Goal: Information Seeking & Learning: Check status

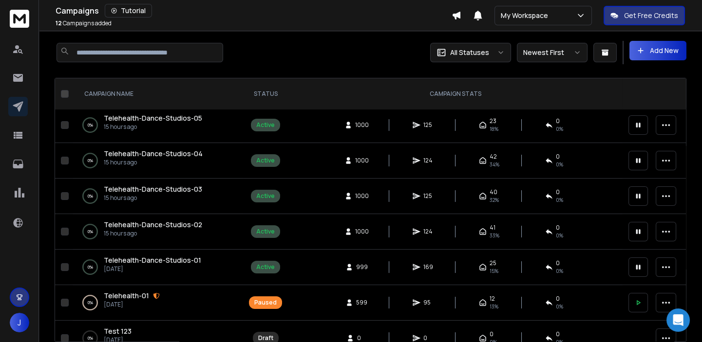
scroll to position [201, 0]
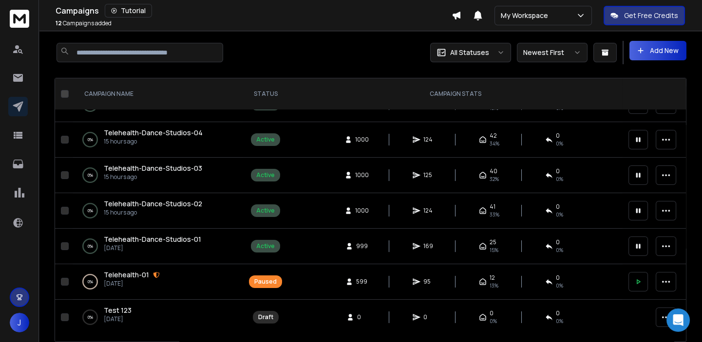
click at [132, 239] on span "Telehealth-Dance-Studios-01" at bounding box center [152, 239] width 97 height 9
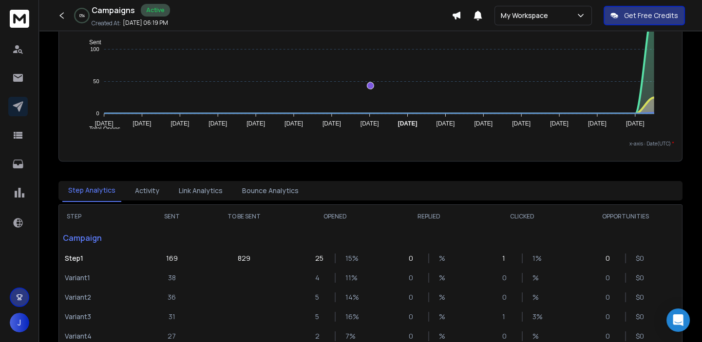
scroll to position [343, 0]
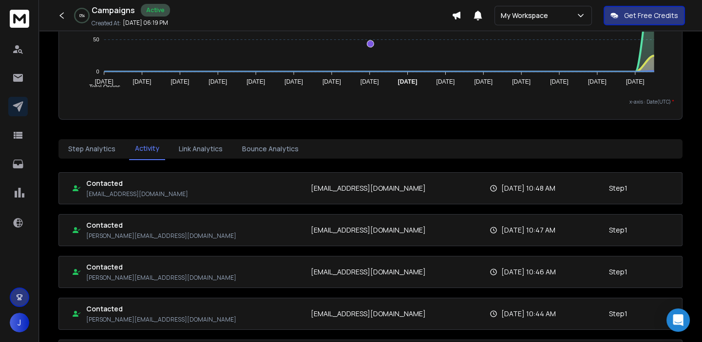
click at [136, 151] on button "Activity" at bounding box center [147, 149] width 36 height 22
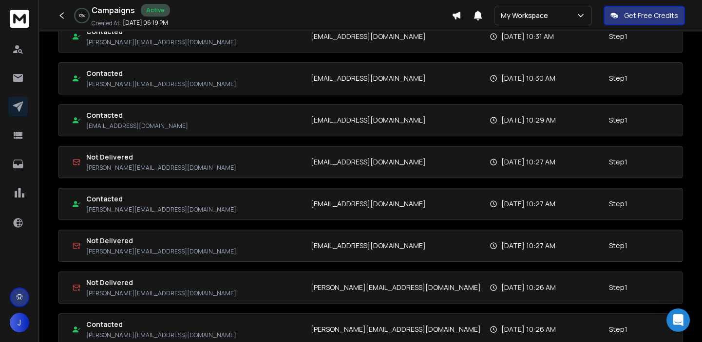
scroll to position [1266, 0]
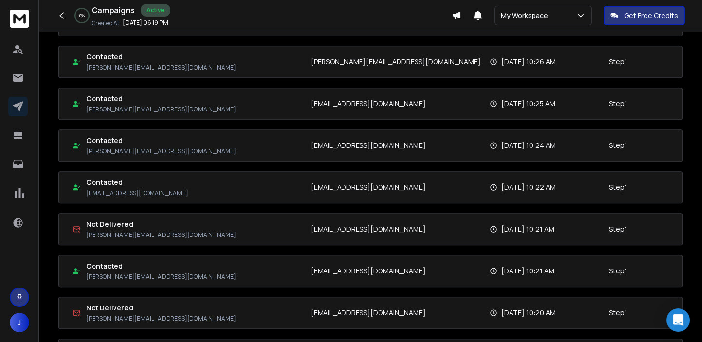
click at [102, 231] on p "[PERSON_NAME][EMAIL_ADDRESS][DOMAIN_NAME]" at bounding box center [161, 235] width 150 height 8
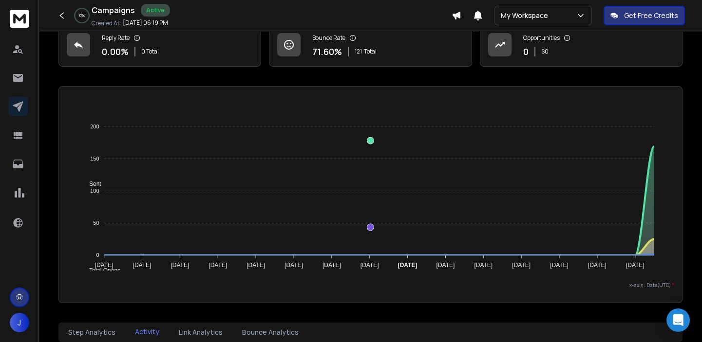
scroll to position [159, 0]
click at [203, 334] on button "Link Analytics" at bounding box center [201, 332] width 56 height 21
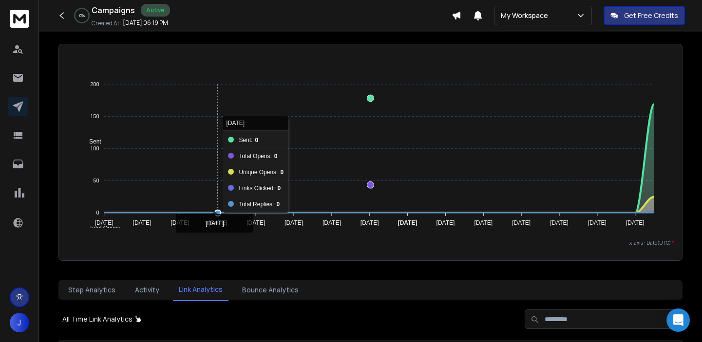
scroll to position [251, 0]
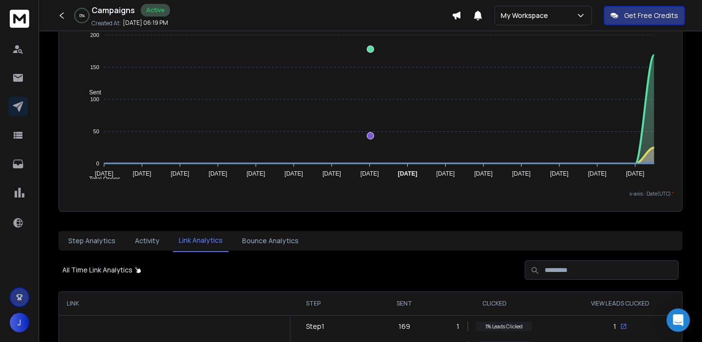
click at [258, 243] on button "Bounce Analytics" at bounding box center [270, 240] width 68 height 21
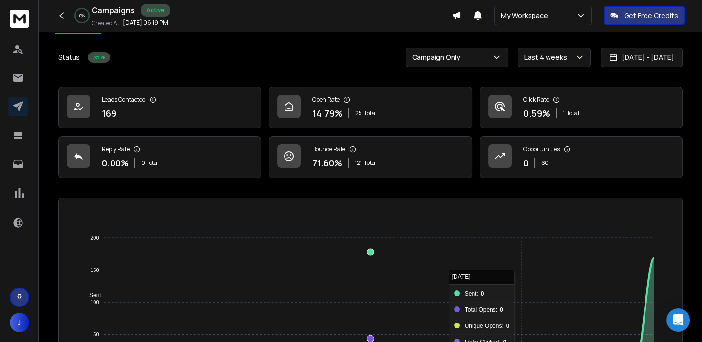
scroll to position [0, 0]
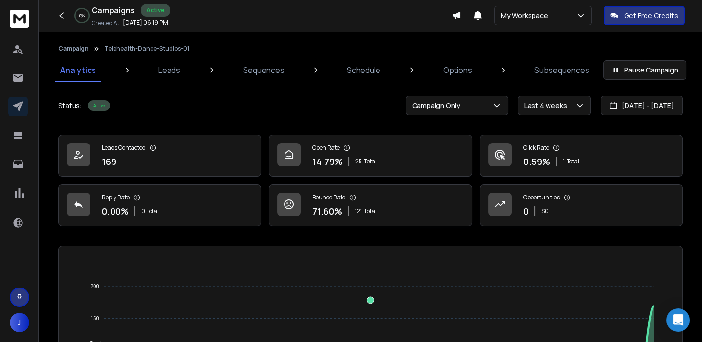
click at [60, 15] on icon at bounding box center [61, 15] width 4 height 6
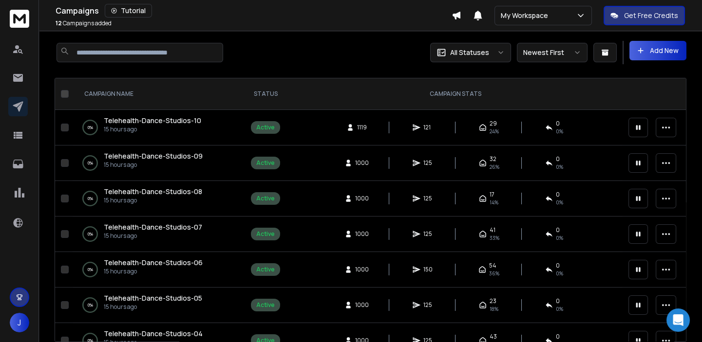
click at [20, 186] on link at bounding box center [19, 193] width 22 height 22
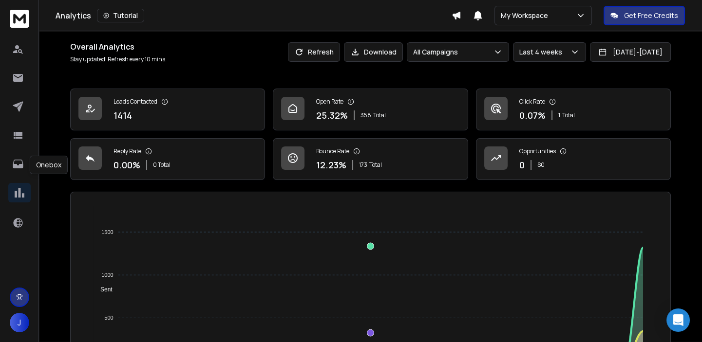
click at [14, 168] on icon at bounding box center [18, 164] width 10 height 9
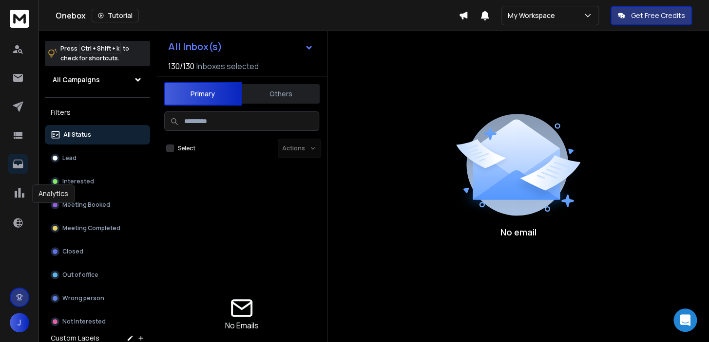
click at [17, 191] on icon at bounding box center [19, 193] width 15 height 15
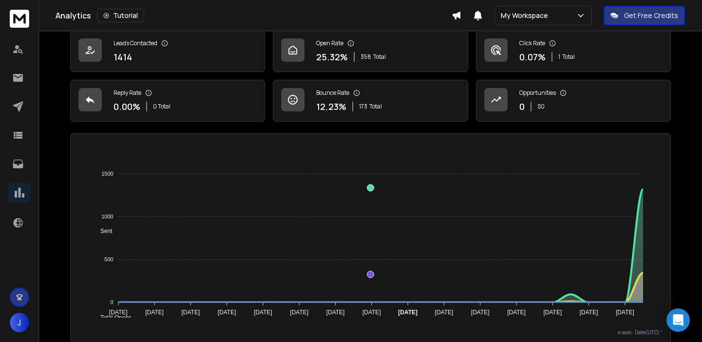
scroll to position [46, 0]
